Goal: Navigation & Orientation: Find specific page/section

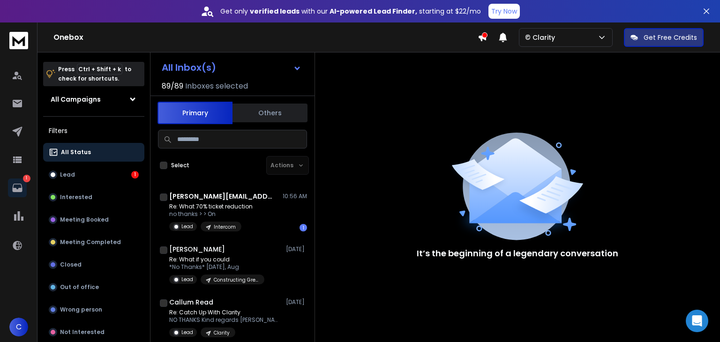
click at [223, 216] on p "no thanks > > On" at bounding box center [210, 213] width 83 height 7
